Goal: Task Accomplishment & Management: Manage account settings

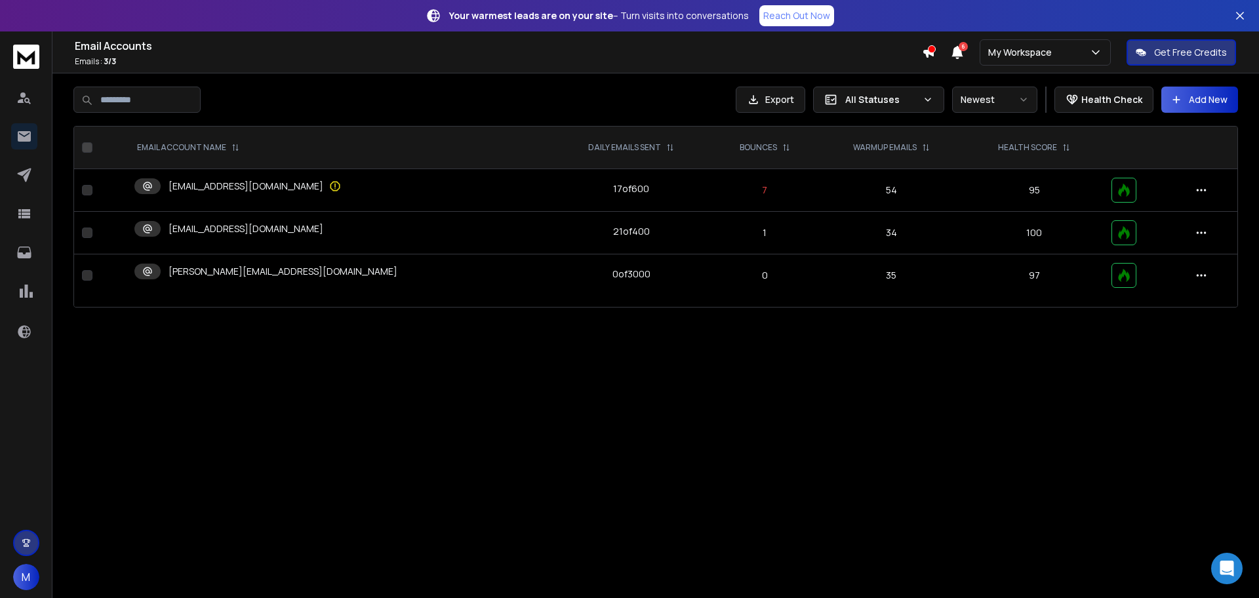
drag, startPoint x: 459, startPoint y: 384, endPoint x: 438, endPoint y: 357, distance: 34.6
click at [459, 385] on div "Your warmest leads are on your site – Turn visits into conversations Reach Out …" at bounding box center [629, 299] width 1259 height 598
click at [328, 183] on icon at bounding box center [334, 186] width 13 height 13
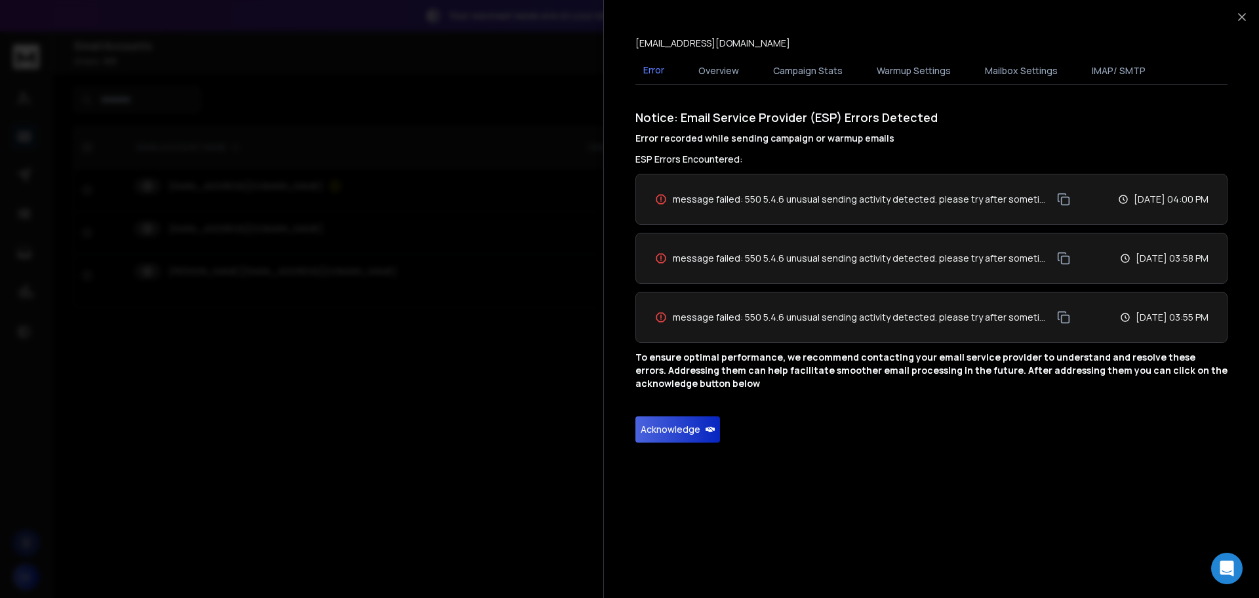
click at [669, 429] on button "Acknowledge" at bounding box center [677, 429] width 85 height 26
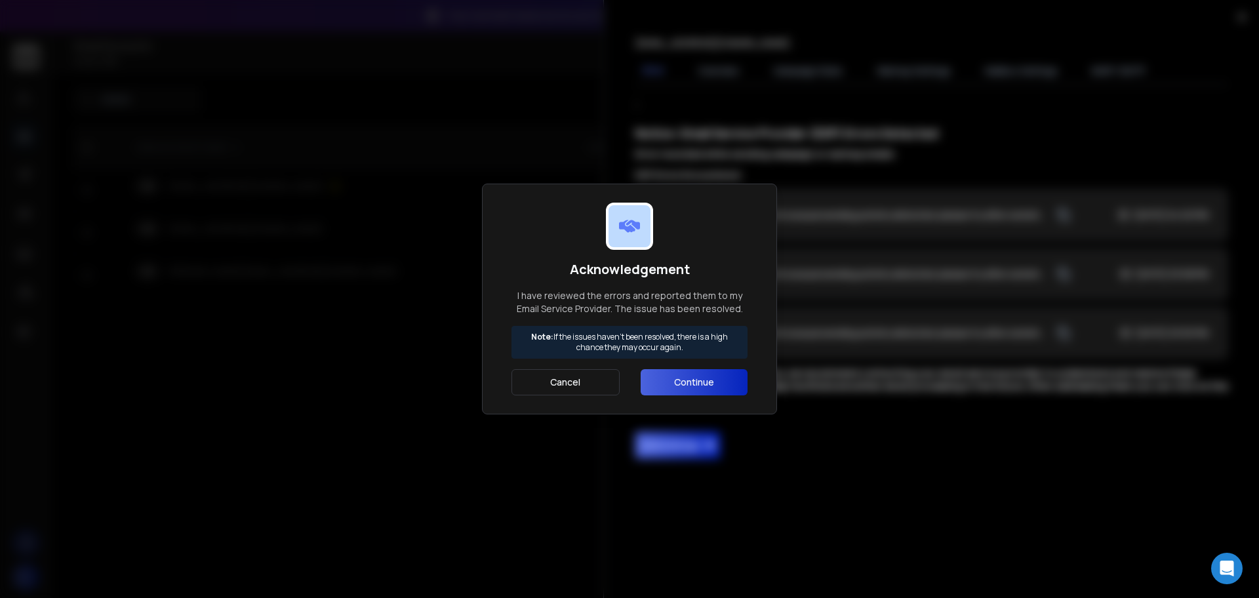
click at [669, 429] on div "Acknowledgement I have reviewed the errors and reported them to my Email Servic…" at bounding box center [629, 299] width 1259 height 598
click at [576, 383] on button "Cancel" at bounding box center [565, 382] width 108 height 26
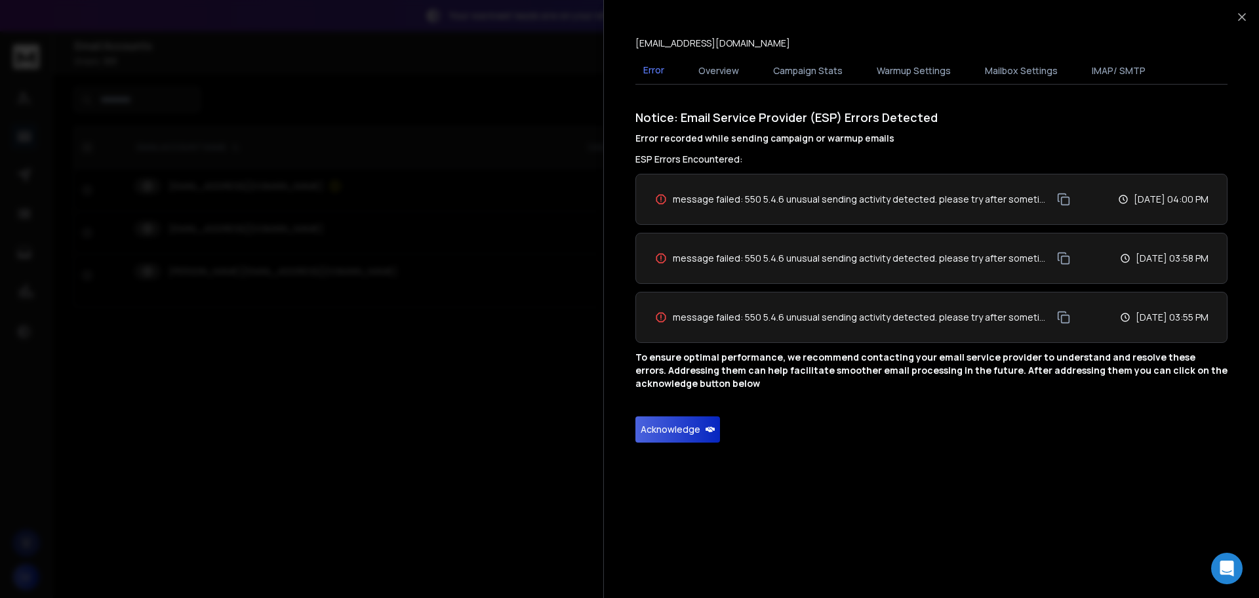
drag, startPoint x: 751, startPoint y: 410, endPoint x: 741, endPoint y: 410, distance: 9.8
click at [741, 410] on div "Notice: Email Service Provider (ESP) Errors Detected Error recorded while sendi…" at bounding box center [931, 275] width 592 height 334
click at [701, 423] on button "Acknowledge" at bounding box center [677, 429] width 85 height 26
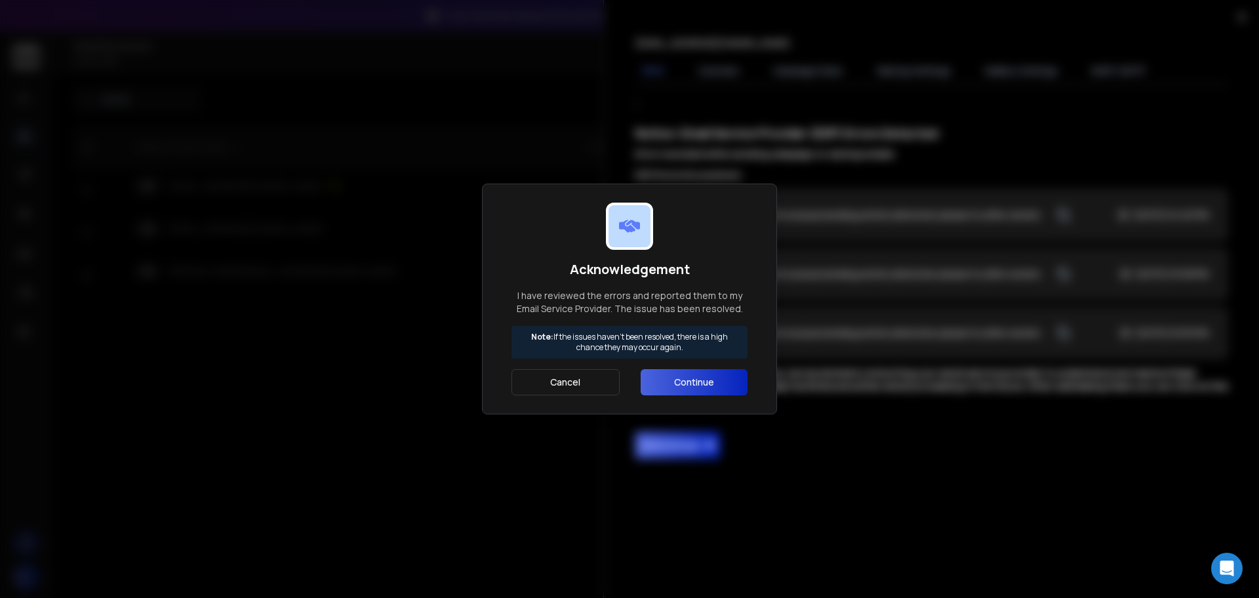
click at [686, 368] on div "Acknowledgement I have reviewed the errors and reported them to my Email Servic…" at bounding box center [629, 299] width 236 height 193
click at [693, 376] on button "Continue" at bounding box center [693, 382] width 107 height 26
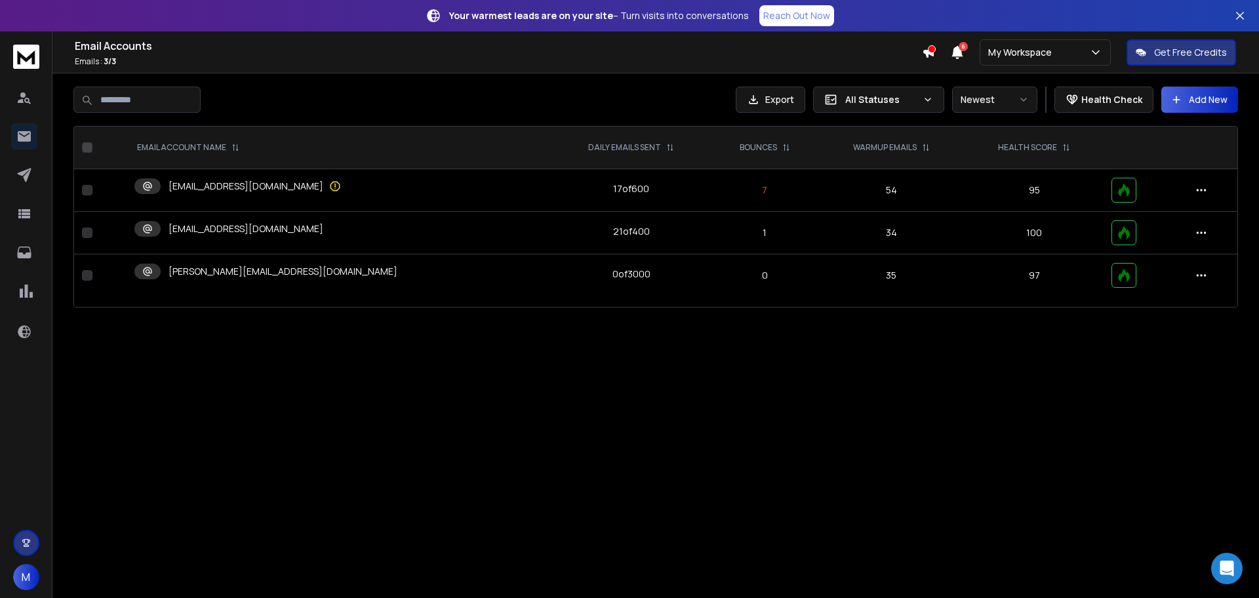
click at [750, 390] on div "Your warmest leads are on your site – Turn visits into conversations Reach Out …" at bounding box center [629, 299] width 1259 height 598
click at [22, 180] on icon at bounding box center [24, 175] width 16 height 16
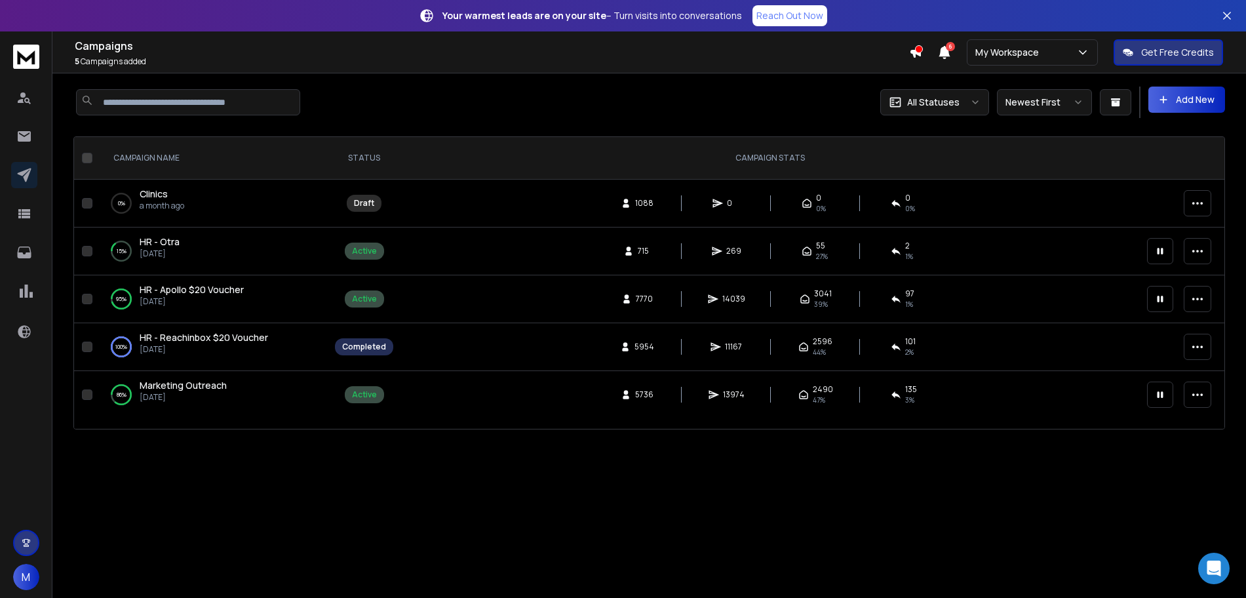
click at [528, 402] on div "5736 13974 2490 47 % 135 3 %" at bounding box center [770, 394] width 722 height 21
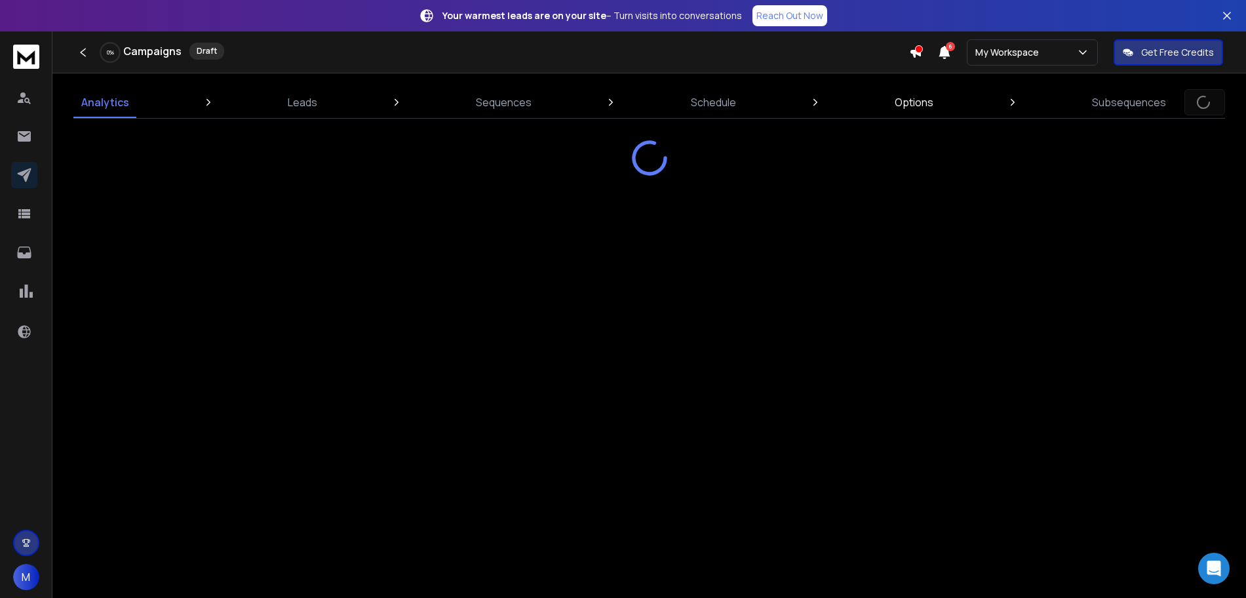
click at [895, 102] on p "Options" at bounding box center [914, 102] width 39 height 16
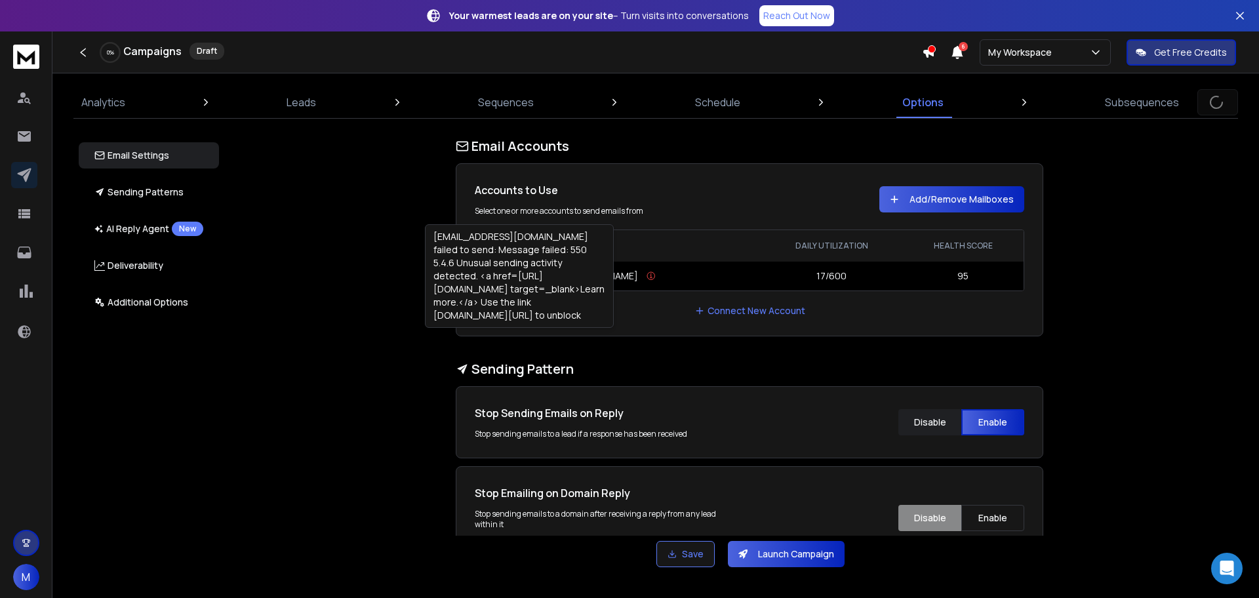
click at [614, 276] on div "gerardtiburcio@sgecentre.com failed to send: Message failed: 550 5.4.6 Unusual …" at bounding box center [519, 276] width 189 height 104
drag, startPoint x: 545, startPoint y: 315, endPoint x: 430, endPoint y: 310, distance: 115.5
click at [430, 310] on div "gerardtiburcio@sgecentre.com failed to send: Message failed: 550 5.4.6 Unusual …" at bounding box center [519, 276] width 189 height 104
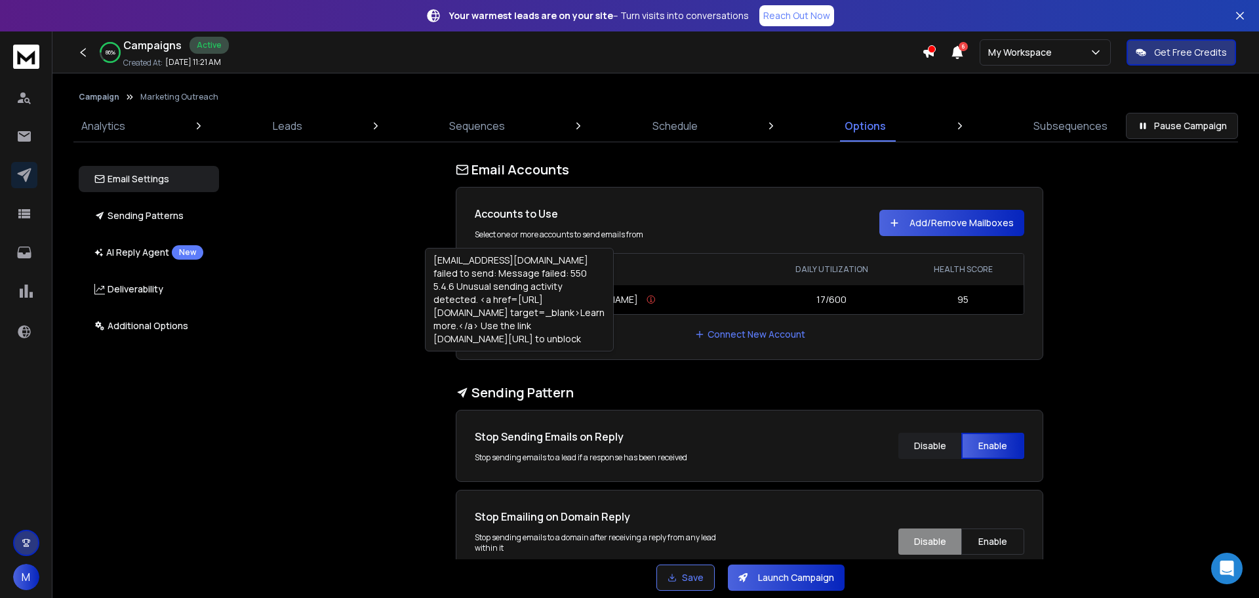
copy div "mail.zoho.com/UnblockMe"
click at [310, 330] on div "Email Accounts Accounts to Use Select one or more accounts to send emails from …" at bounding box center [757, 360] width 1034 height 399
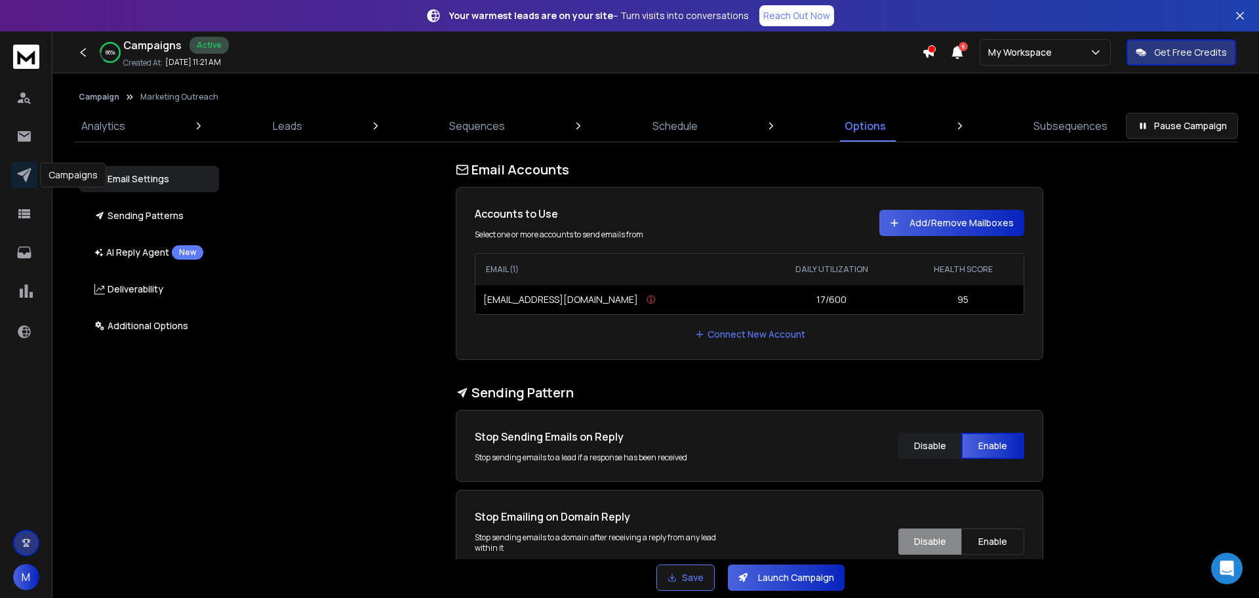
click at [36, 172] on link at bounding box center [24, 175] width 26 height 26
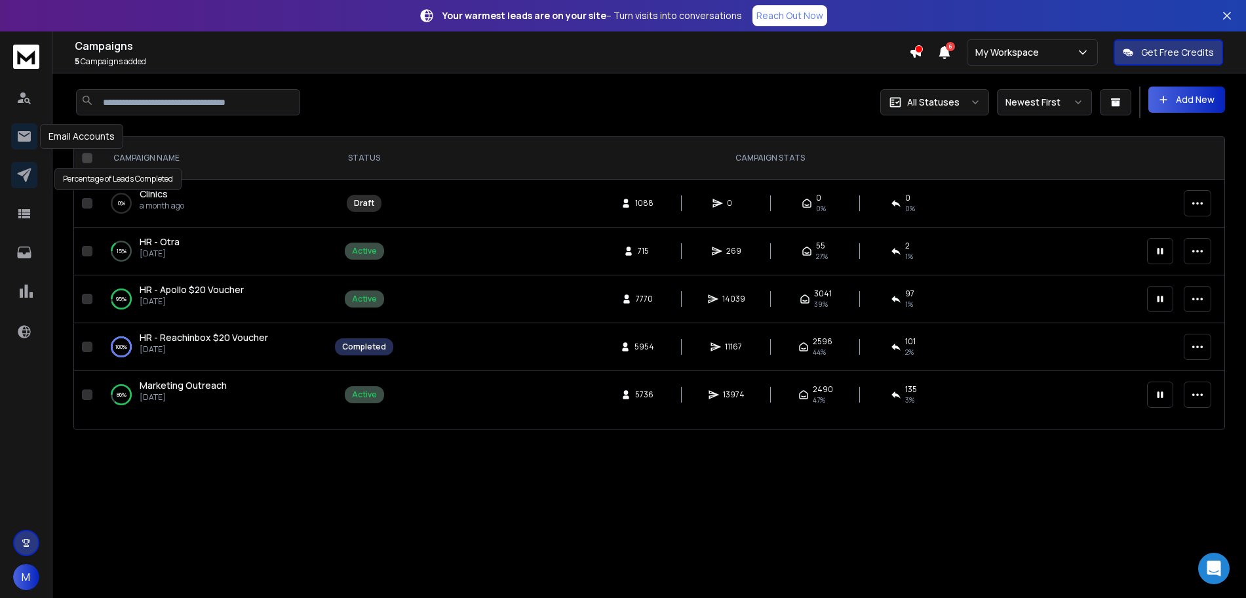
click at [21, 134] on icon at bounding box center [24, 136] width 16 height 16
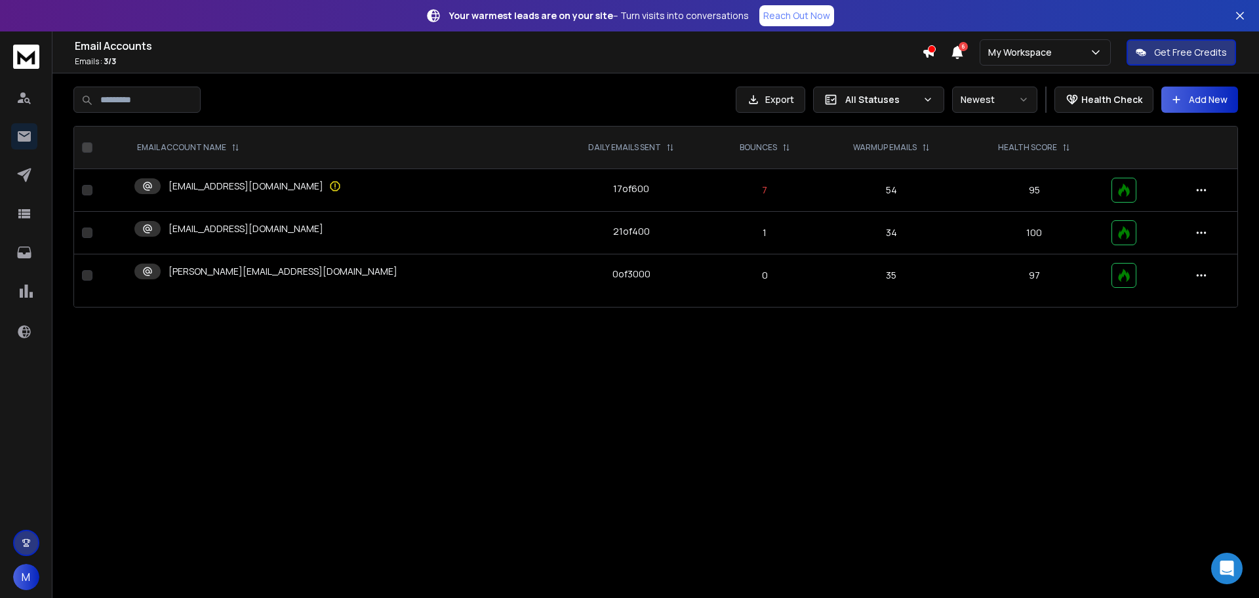
drag, startPoint x: 636, startPoint y: 439, endPoint x: 427, endPoint y: 265, distance: 271.9
click at [635, 437] on div "Your warmest leads are on your site – Turn visits into conversations Reach Out …" at bounding box center [629, 299] width 1259 height 598
click at [328, 186] on icon at bounding box center [334, 186] width 13 height 13
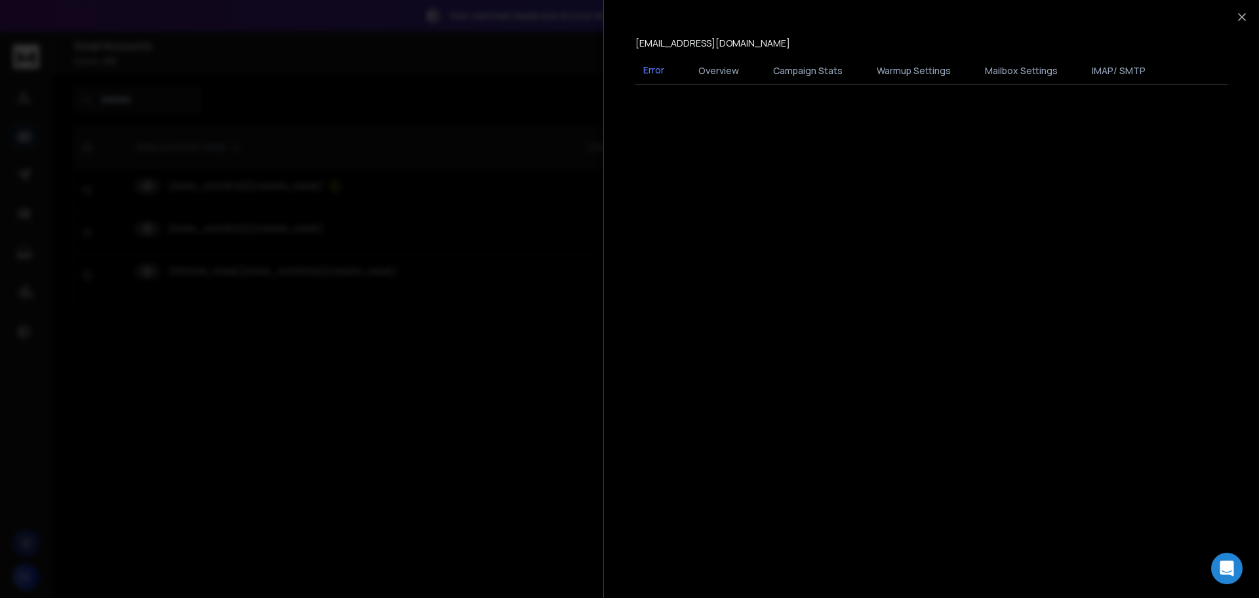
click at [579, 428] on div at bounding box center [629, 299] width 1259 height 598
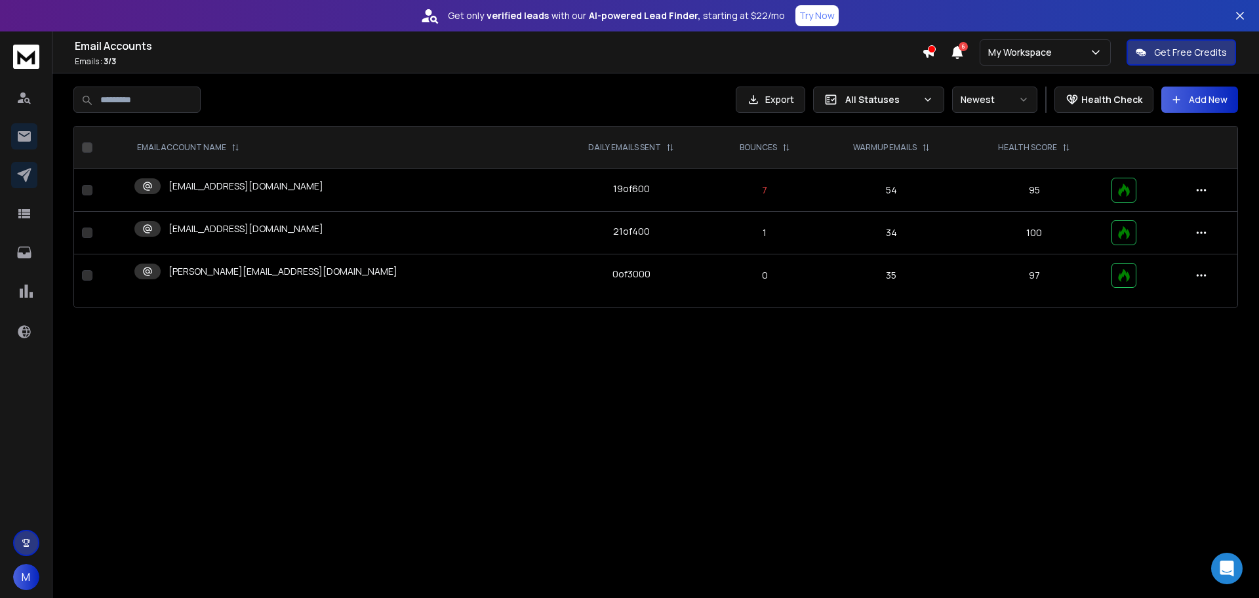
click at [16, 181] on icon at bounding box center [24, 175] width 16 height 16
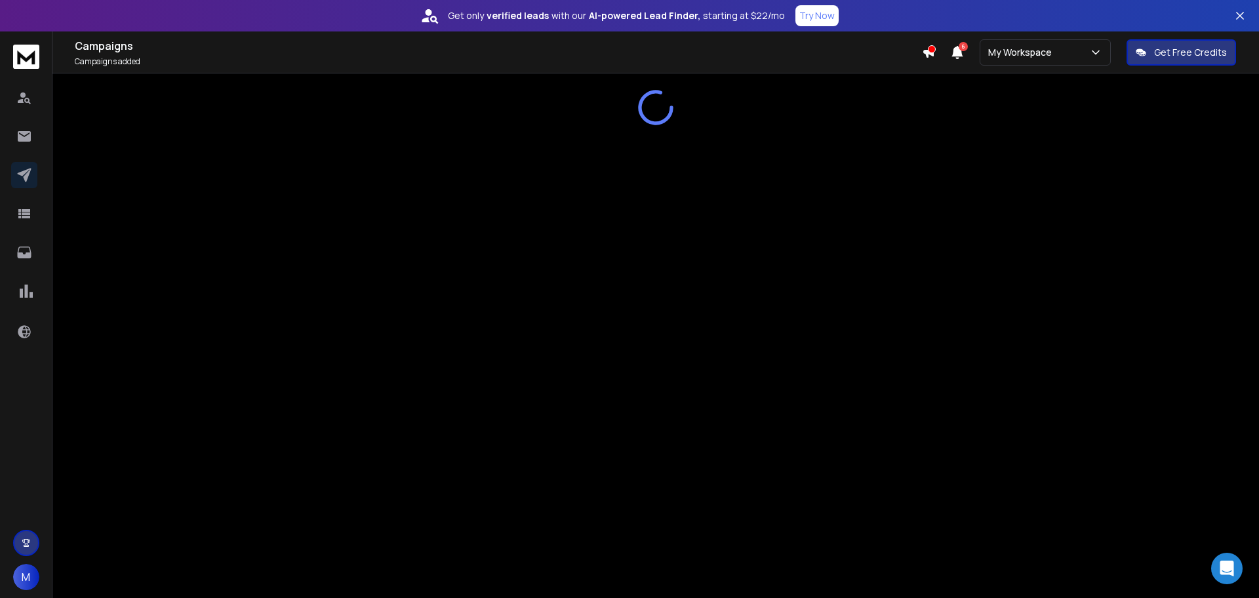
click at [2, 128] on div "M" at bounding box center [26, 317] width 52 height 572
click at [17, 128] on icon at bounding box center [24, 136] width 16 height 16
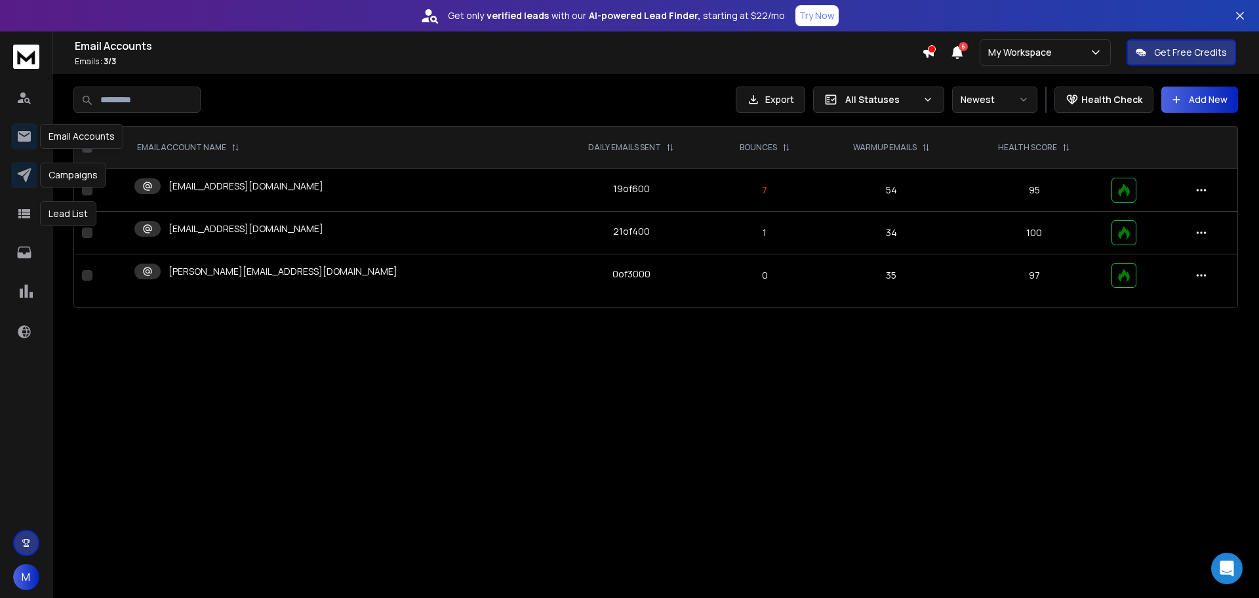
click at [34, 175] on link at bounding box center [24, 175] width 26 height 26
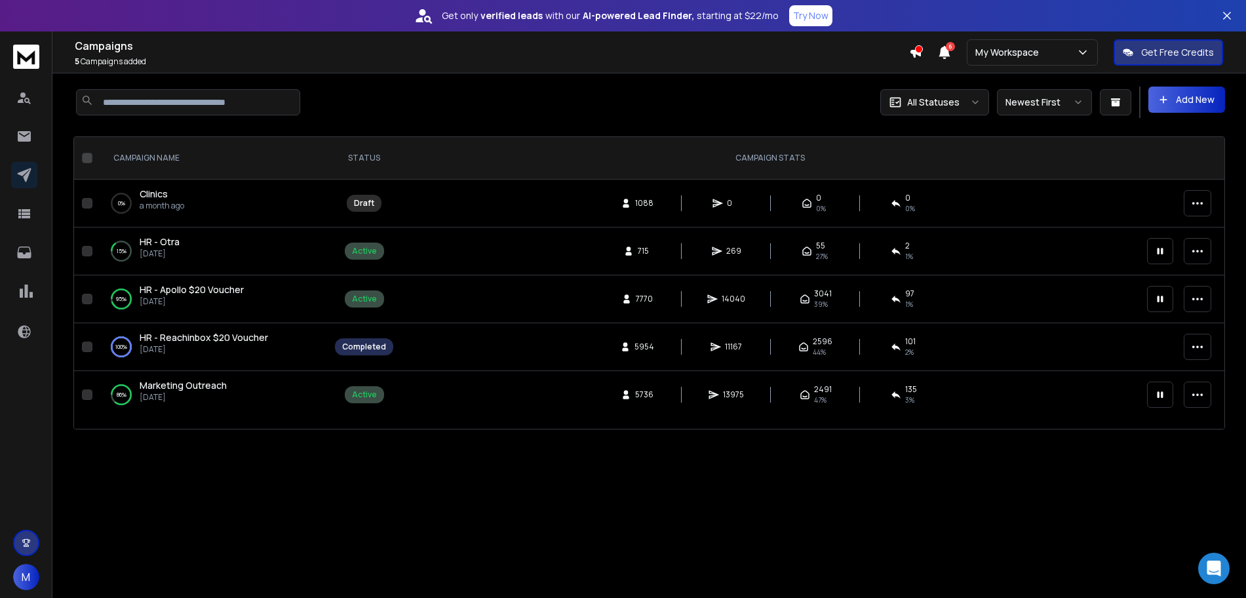
click at [511, 248] on div "715 269 55 27 % 2 1 %" at bounding box center [770, 251] width 722 height 21
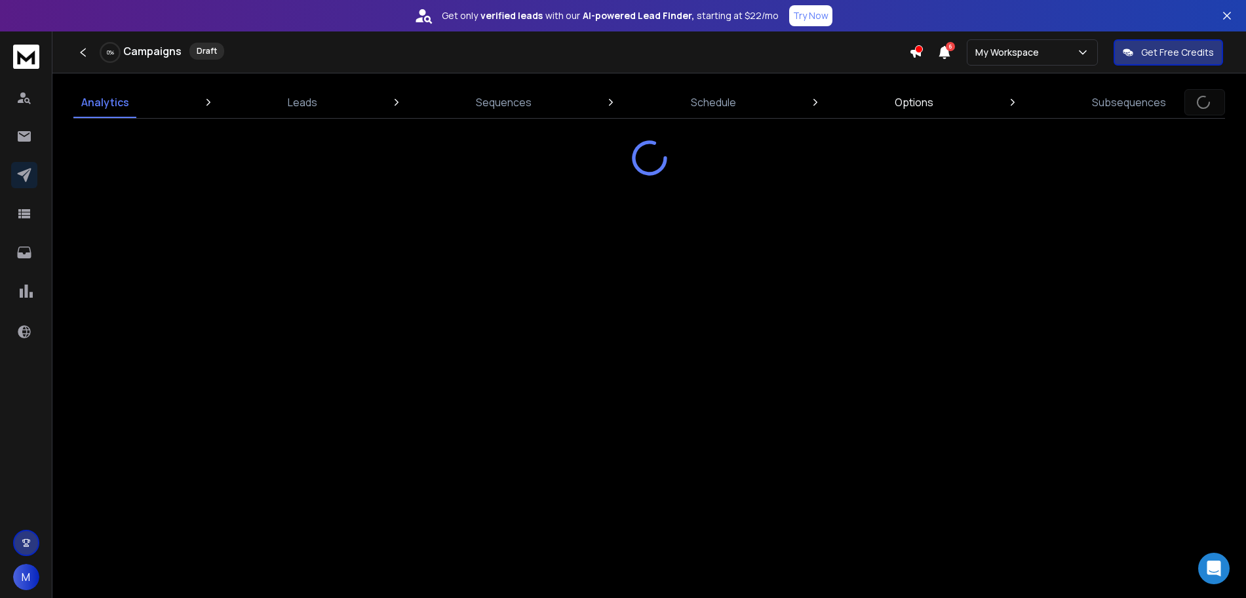
click at [892, 102] on link "Options" at bounding box center [914, 102] width 54 height 31
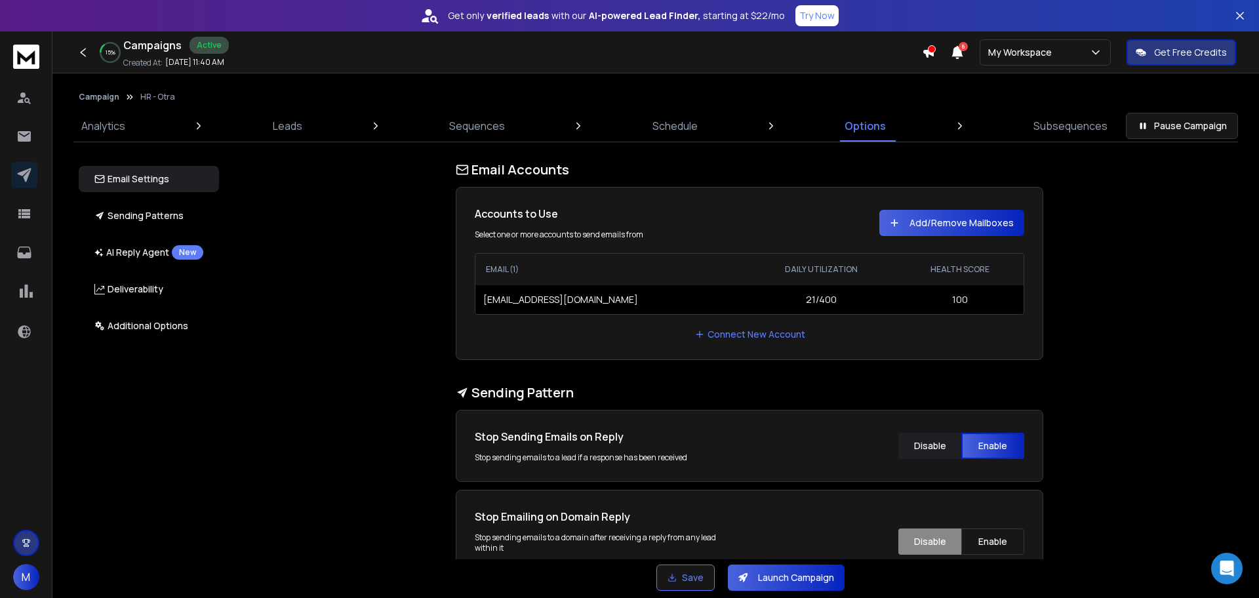
click at [21, 173] on icon at bounding box center [24, 175] width 14 height 14
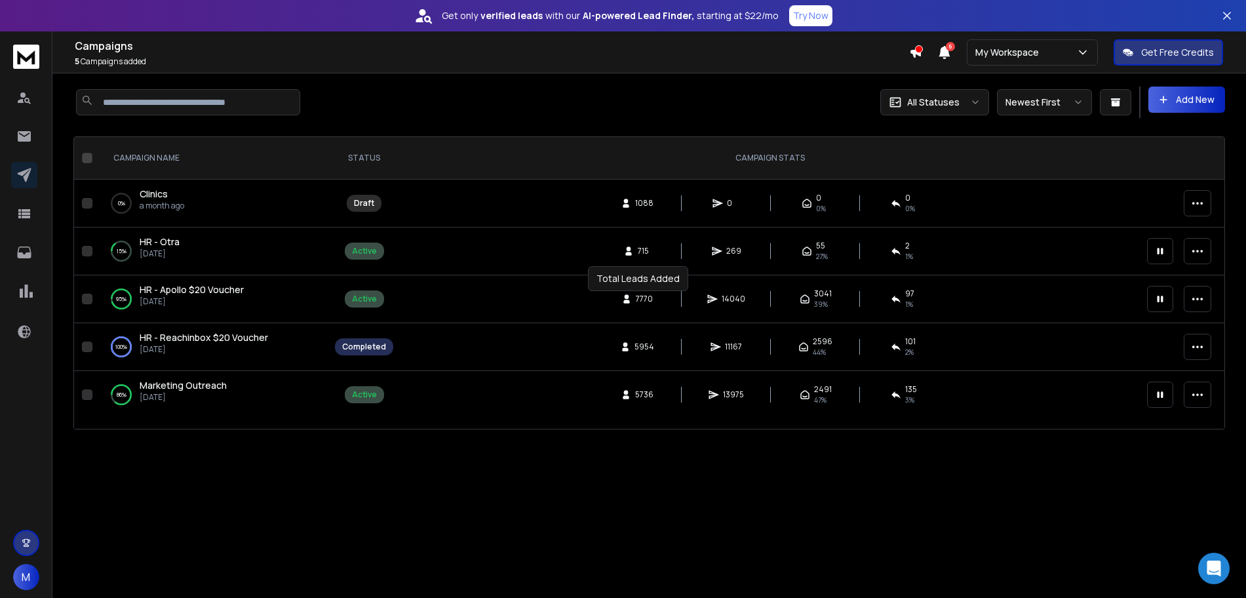
click at [532, 258] on div "715 269 55 27 % 2 1 %" at bounding box center [770, 251] width 722 height 21
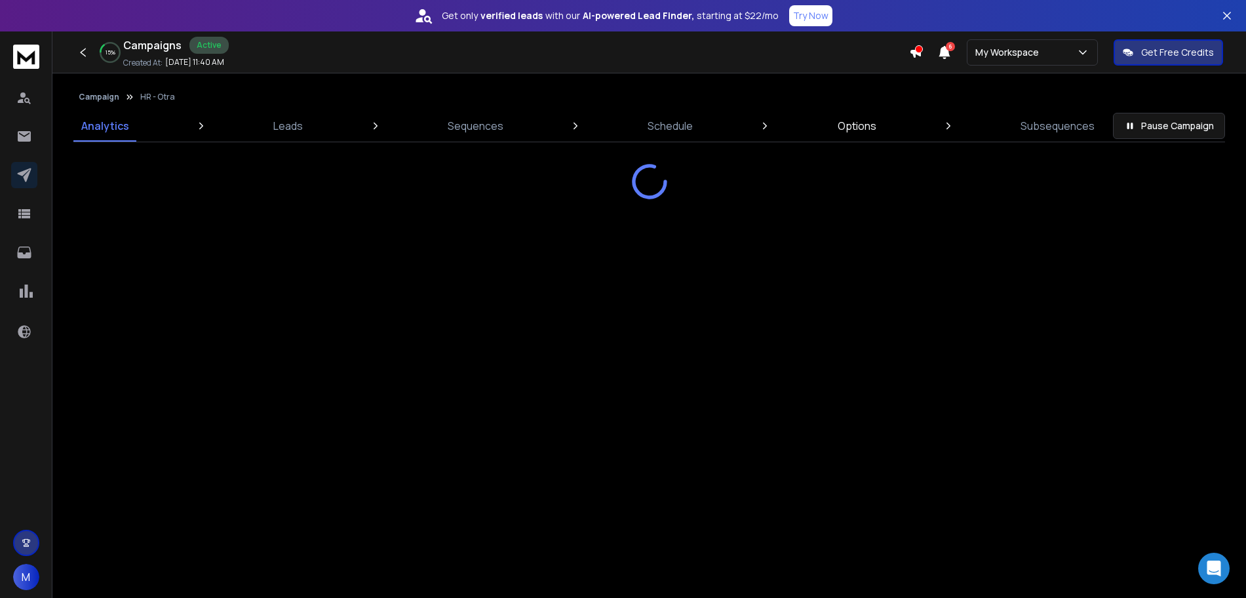
click at [849, 128] on p "Options" at bounding box center [857, 126] width 39 height 16
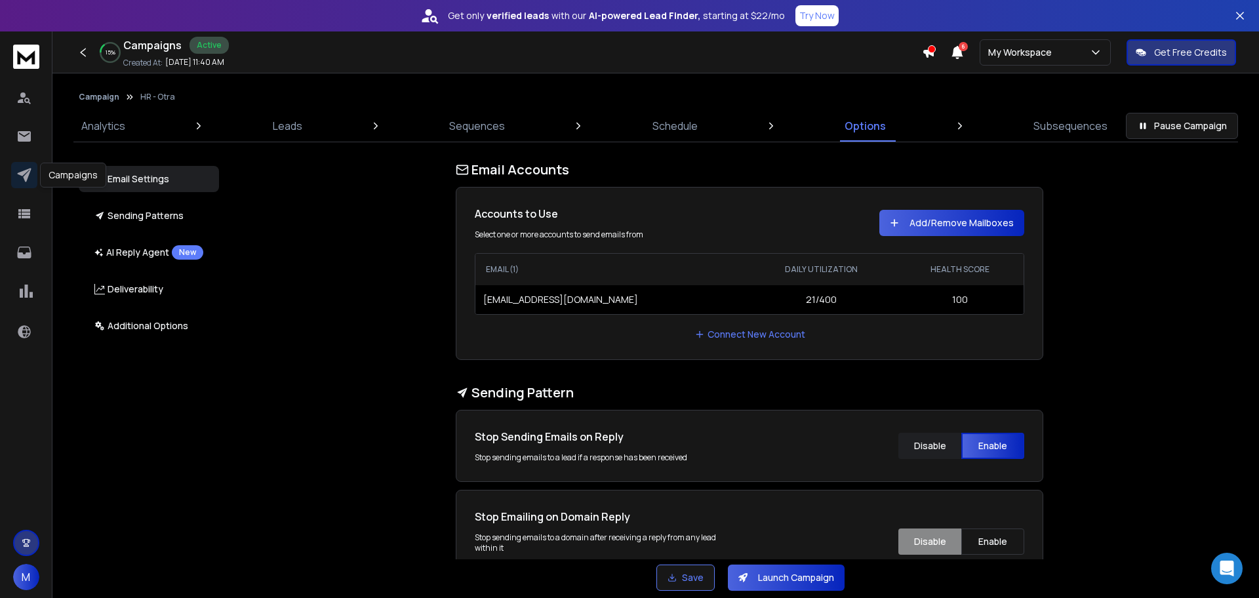
click at [27, 174] on icon at bounding box center [24, 175] width 14 height 14
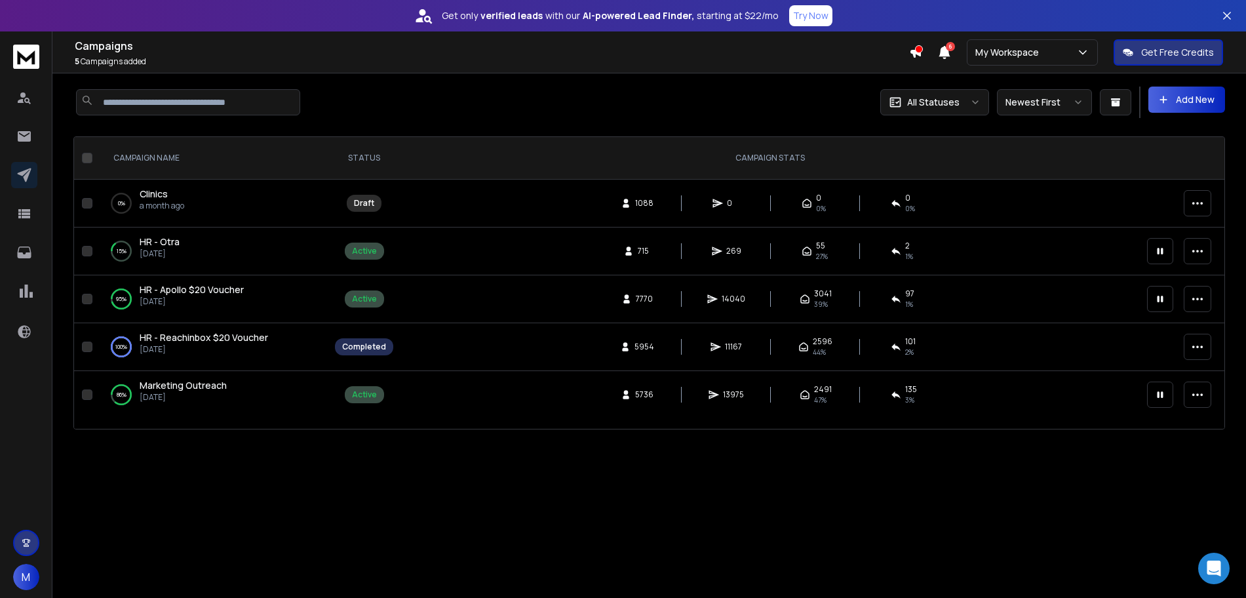
click at [561, 288] on div "7770 14040 3041 39 % 97 1 %" at bounding box center [770, 298] width 722 height 21
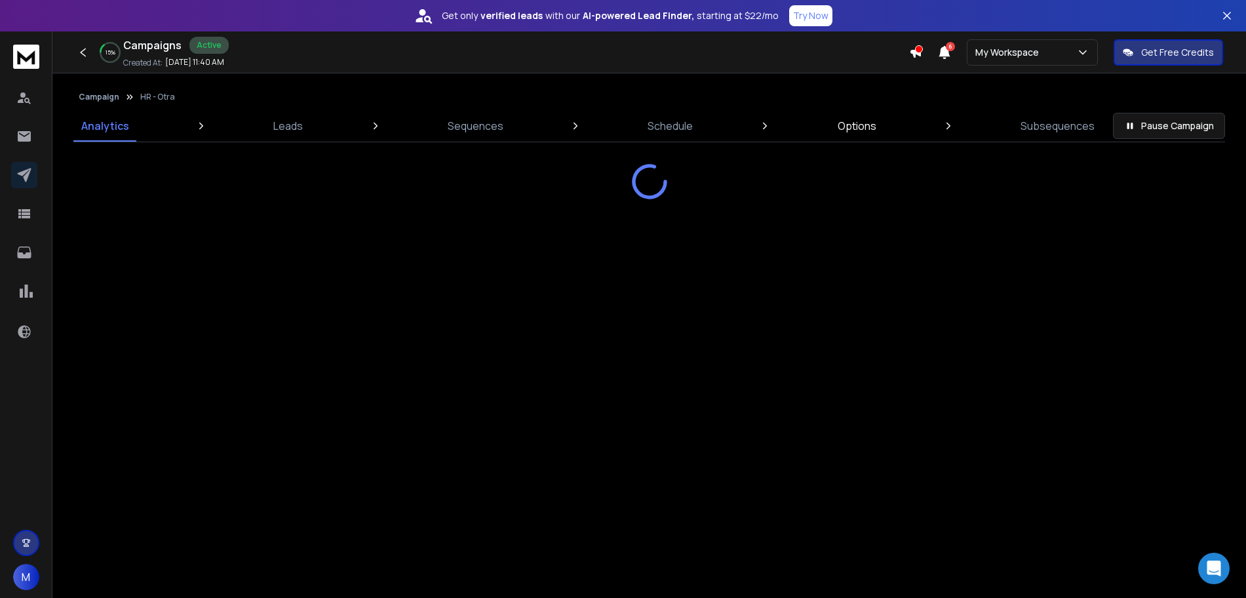
click at [834, 127] on link "Options" at bounding box center [857, 125] width 54 height 31
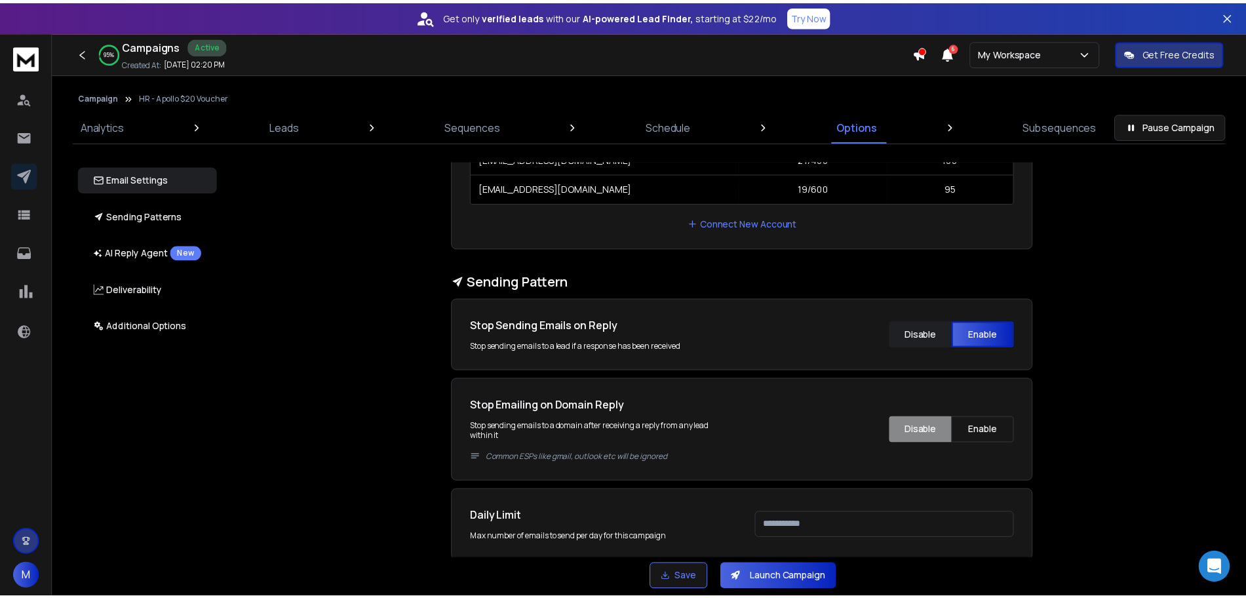
scroll to position [164, 0]
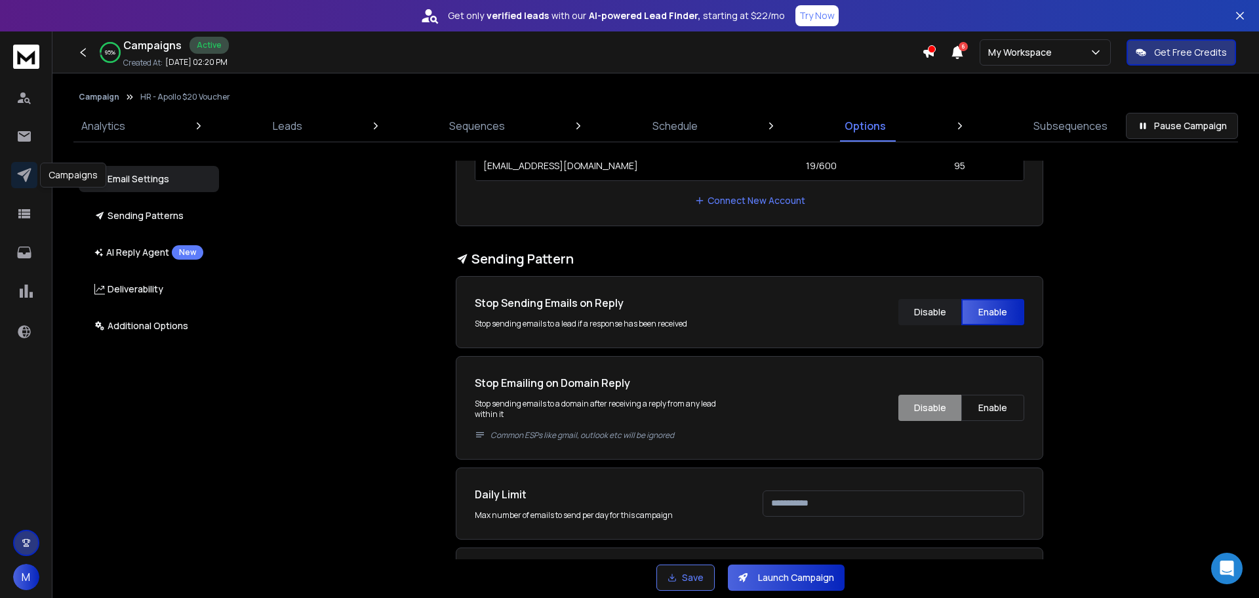
click at [20, 167] on icon at bounding box center [24, 175] width 16 height 16
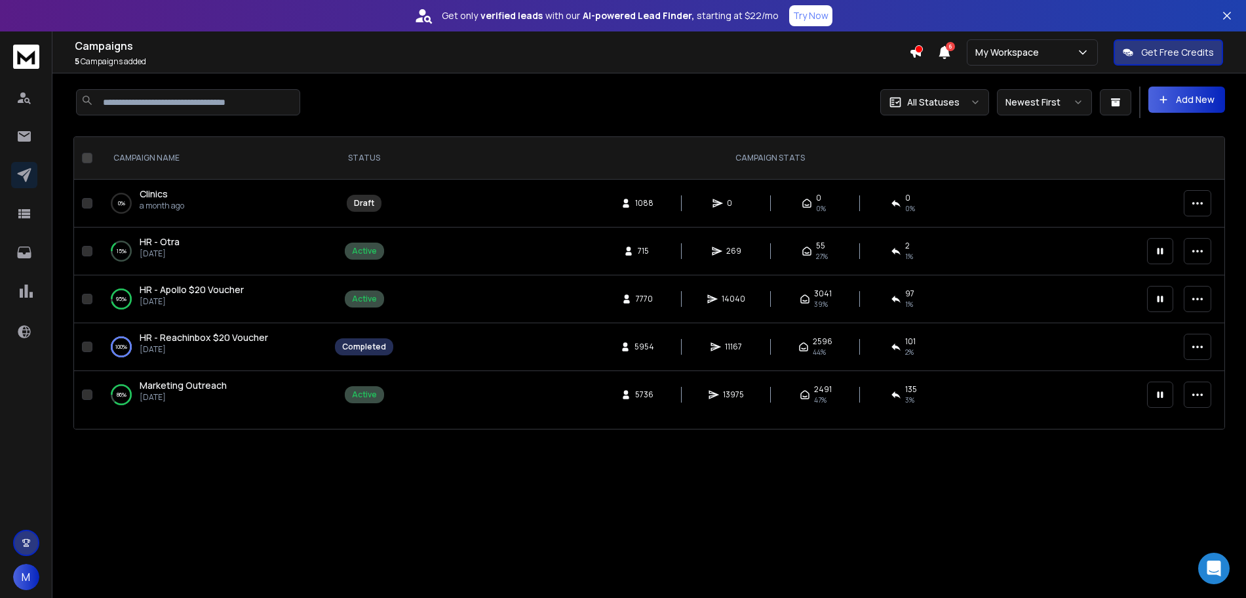
click at [530, 408] on td "5736 13975 2491 47 % 135 3 %" at bounding box center [770, 395] width 738 height 48
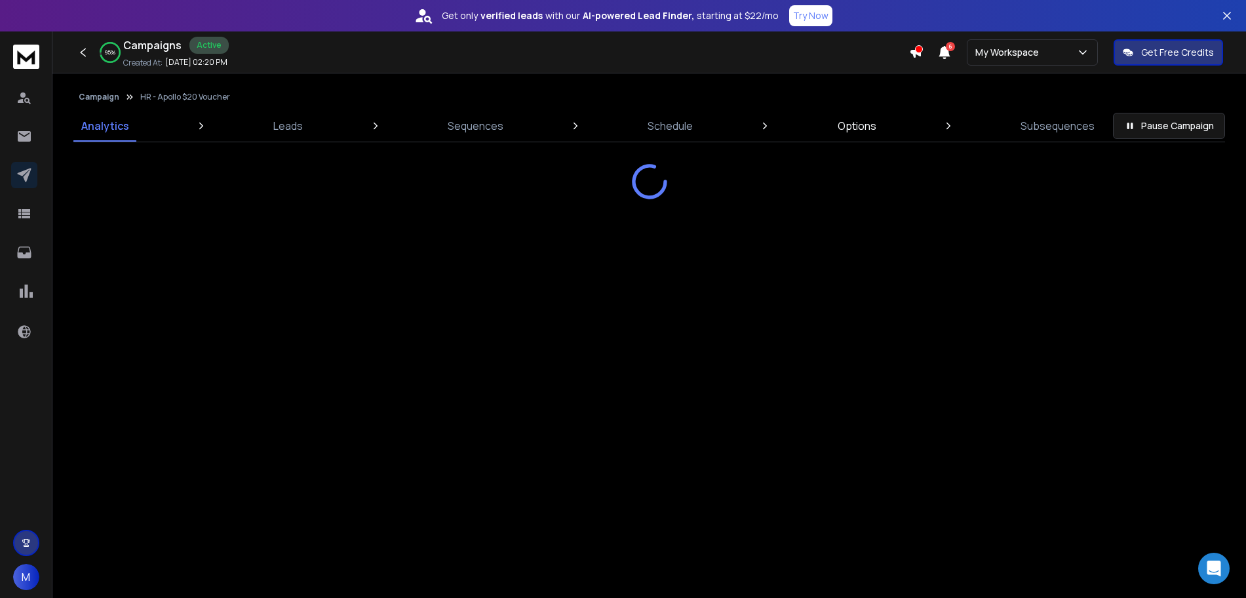
click at [841, 127] on p "Options" at bounding box center [857, 126] width 39 height 16
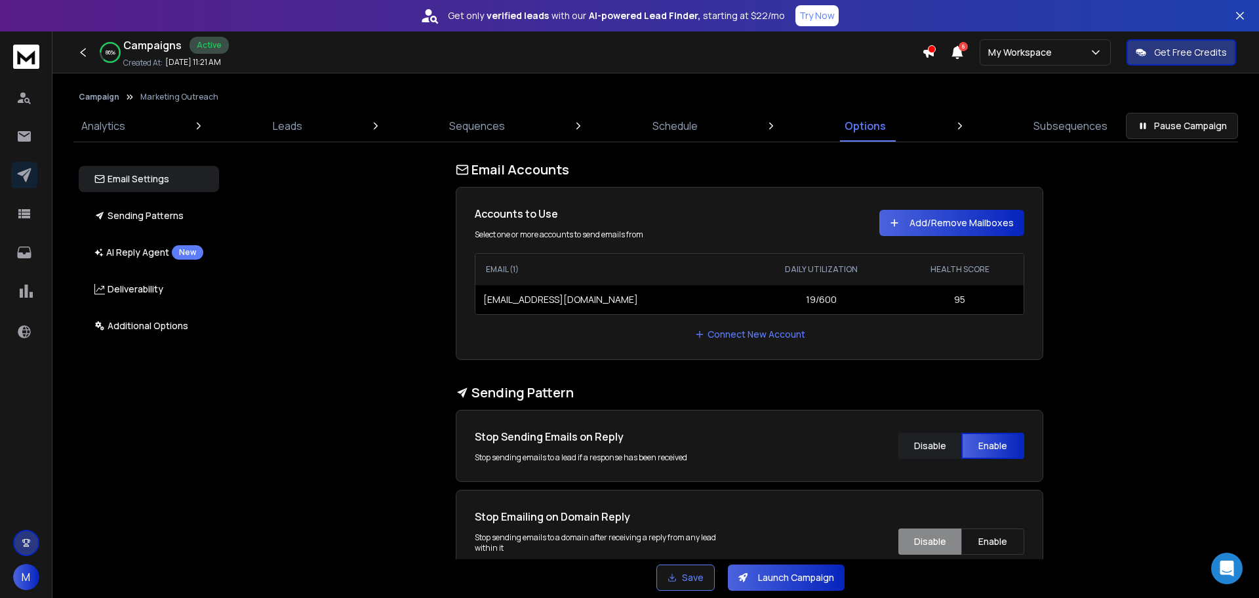
click at [30, 164] on link at bounding box center [24, 175] width 26 height 26
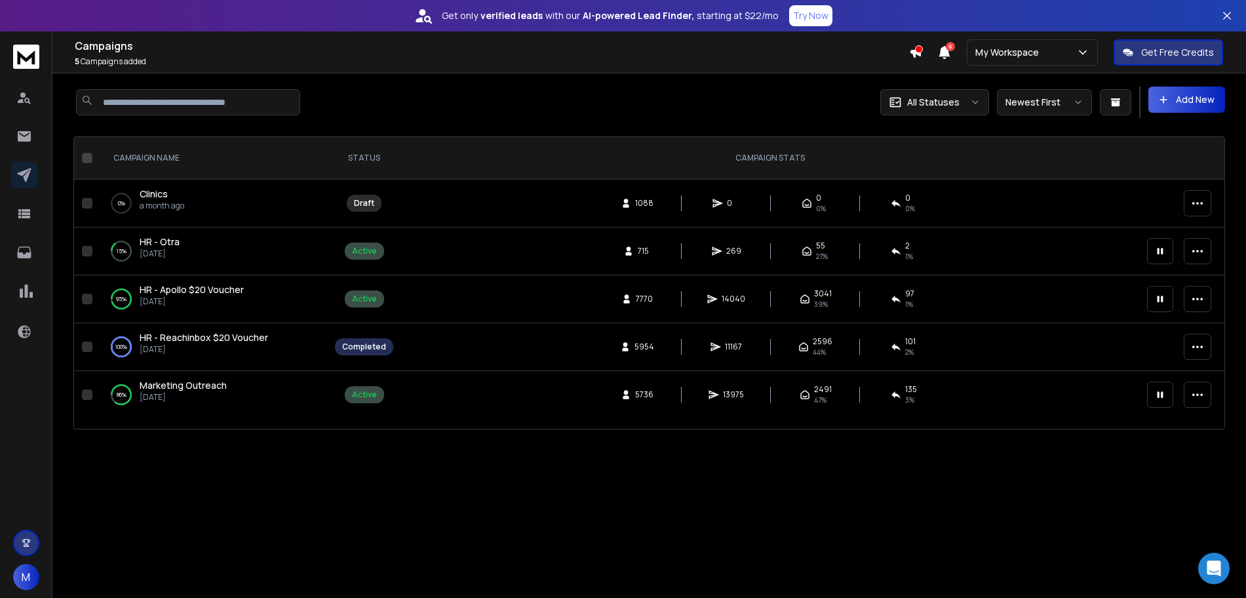
click at [11, 162] on link at bounding box center [24, 175] width 26 height 26
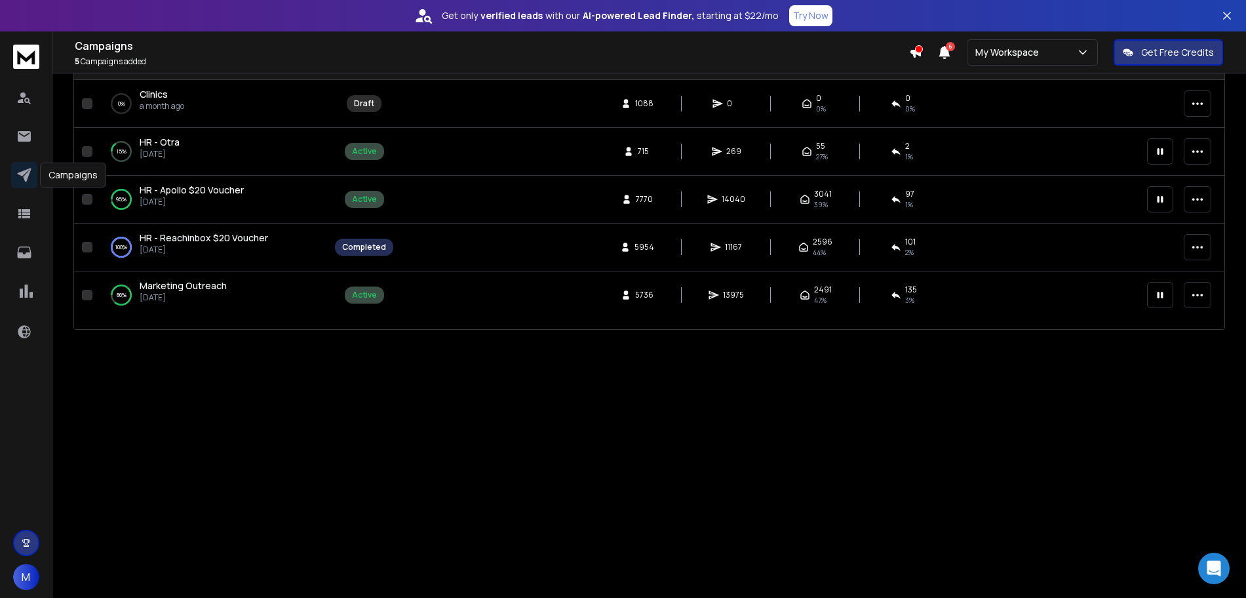
click at [319, 543] on div "Campaigns 5 Campaigns Added All Statuses Newest First Add New CAMPAIGN NAME STA…" at bounding box center [649, 286] width 1152 height 598
